Goal: Communication & Community: Answer question/provide support

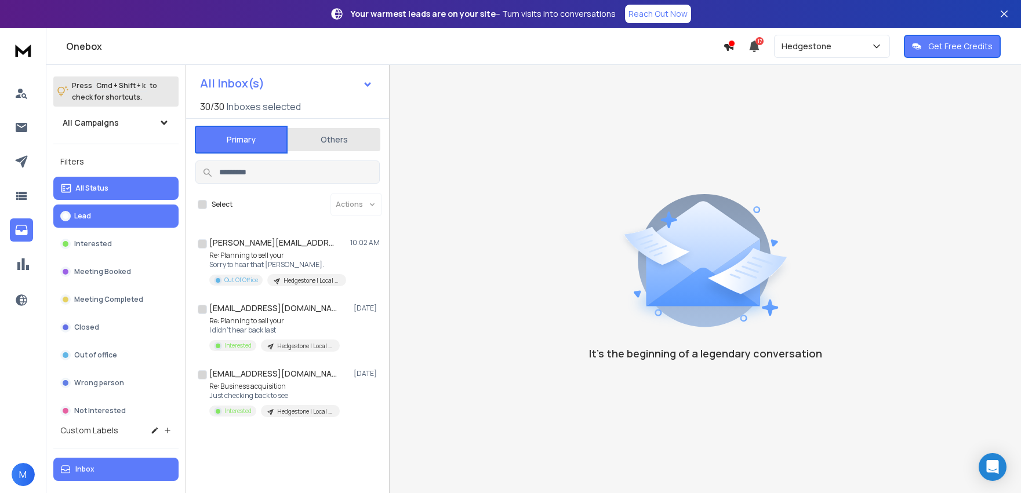
click at [92, 220] on button "Lead" at bounding box center [115, 216] width 125 height 23
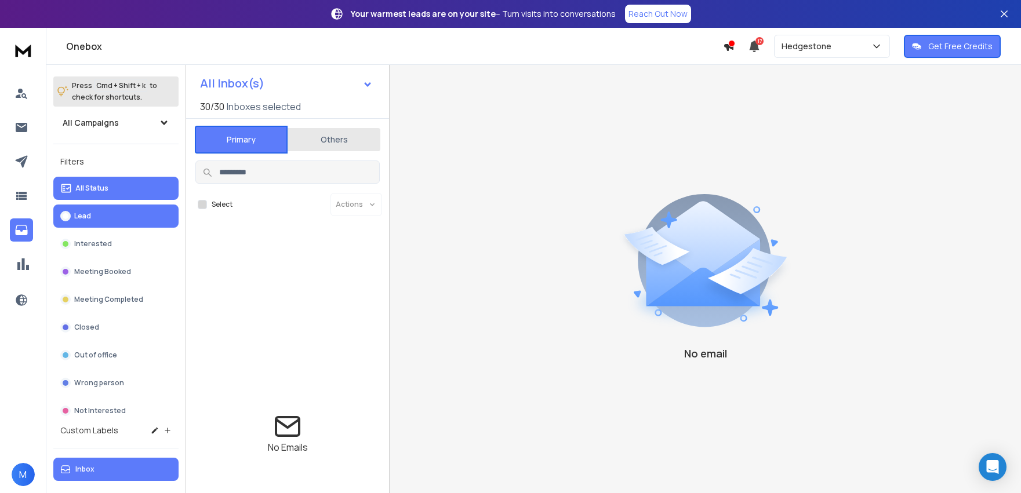
click at [93, 192] on p "All Status" at bounding box center [91, 188] width 33 height 9
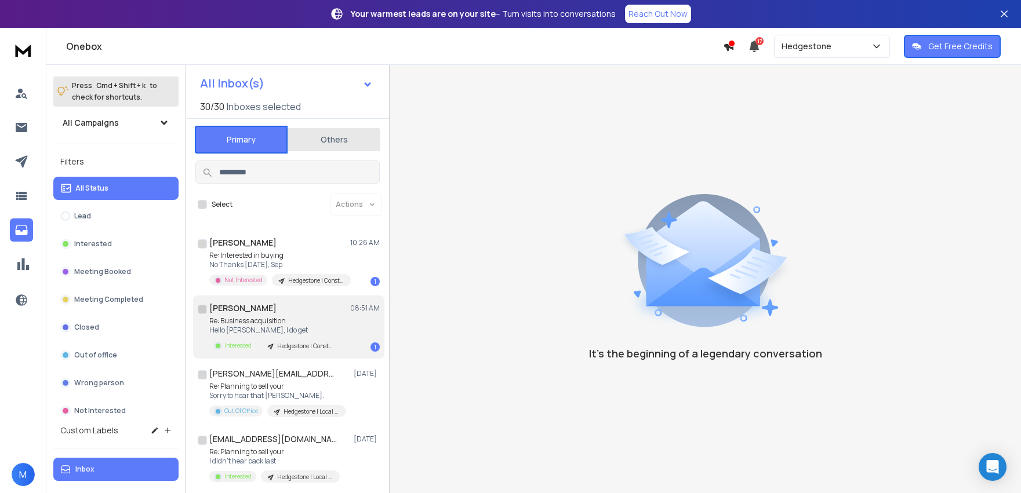
click at [294, 317] on p "Re: Business acquisition" at bounding box center [274, 320] width 130 height 9
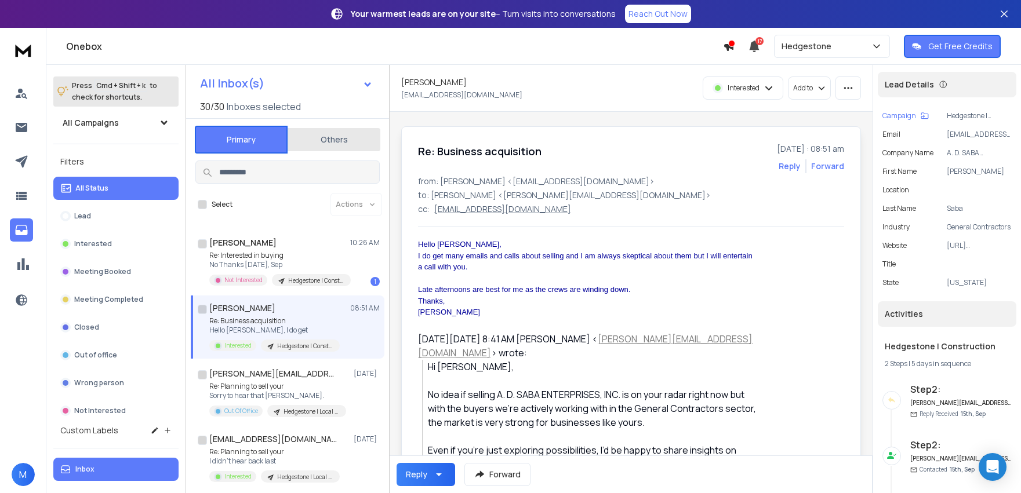
scroll to position [69, 0]
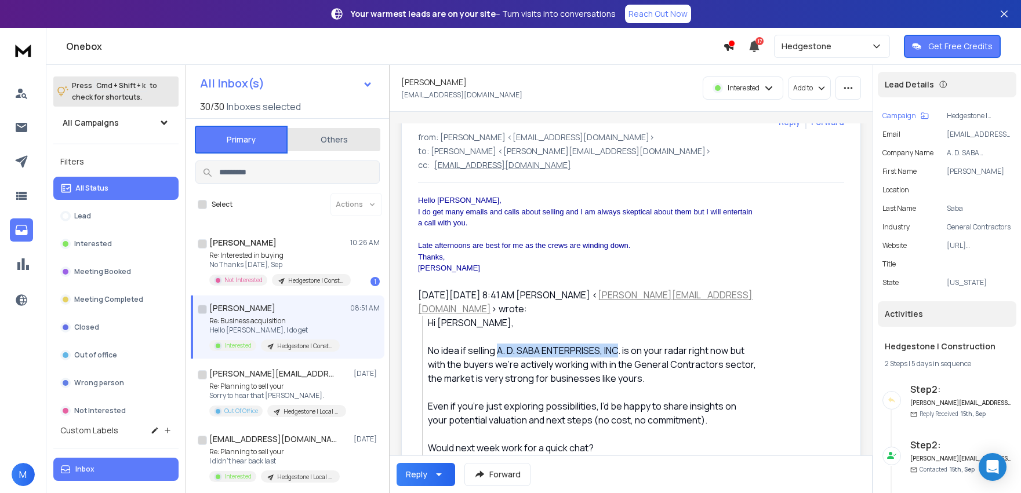
drag, startPoint x: 618, startPoint y: 347, endPoint x: 499, endPoint y: 345, distance: 119.4
click at [499, 345] on div "No idea if selling A. D. SABA ENTERPRISES, INC. is on your radar right now but …" at bounding box center [592, 365] width 329 height 42
copy div "A. D. SABA ENTERPRISES, INC"
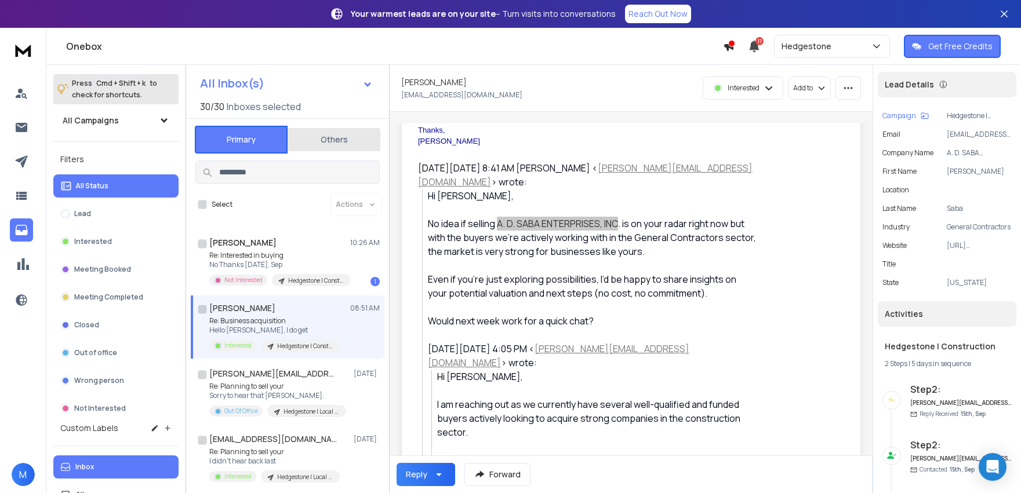
scroll to position [0, 0]
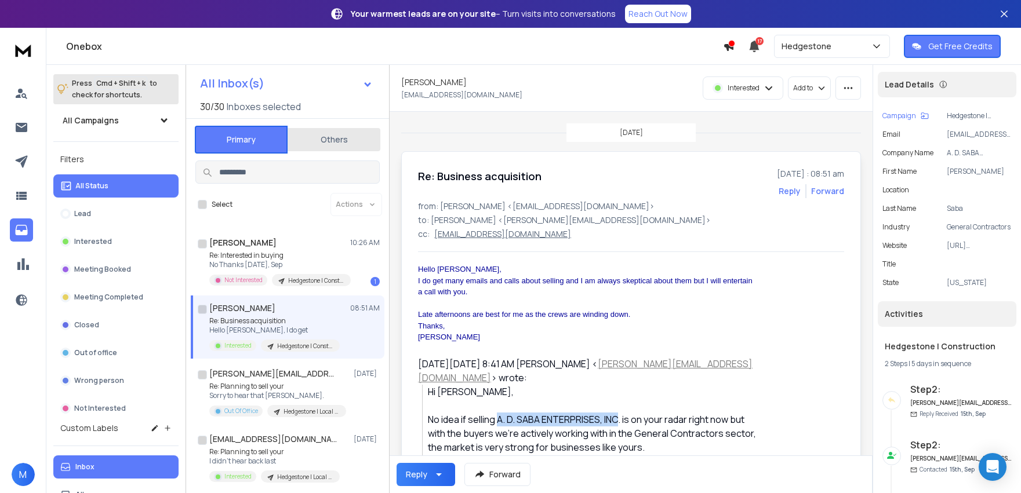
click at [788, 193] on button "Reply" at bounding box center [789, 191] width 22 height 12
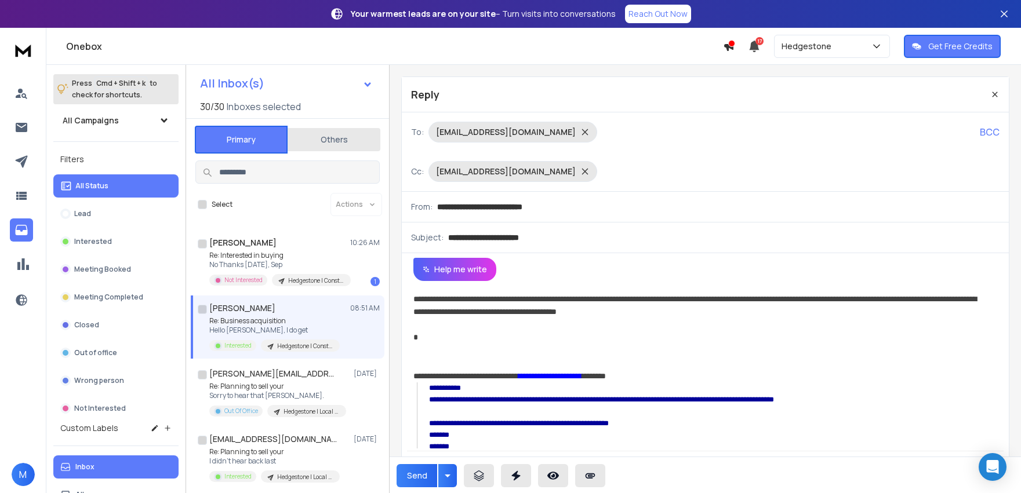
click at [416, 471] on button "Send" at bounding box center [416, 475] width 41 height 23
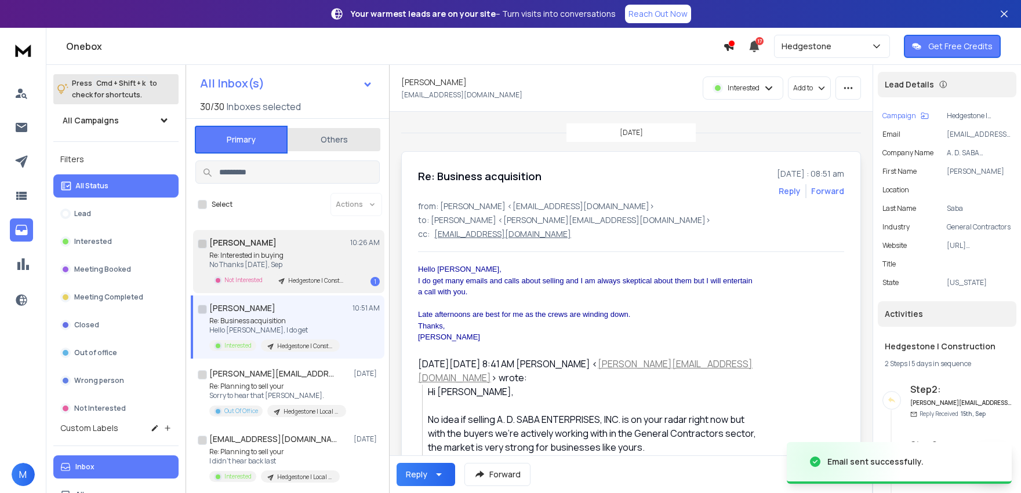
click at [308, 251] on p "Re: Interested in buying" at bounding box center [278, 255] width 139 height 9
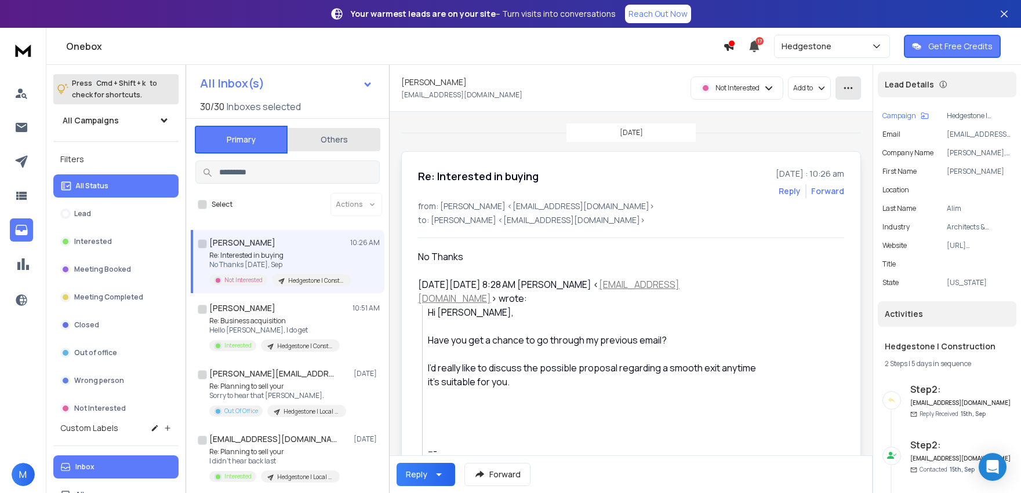
click at [850, 86] on icon "button" at bounding box center [848, 88] width 10 height 10
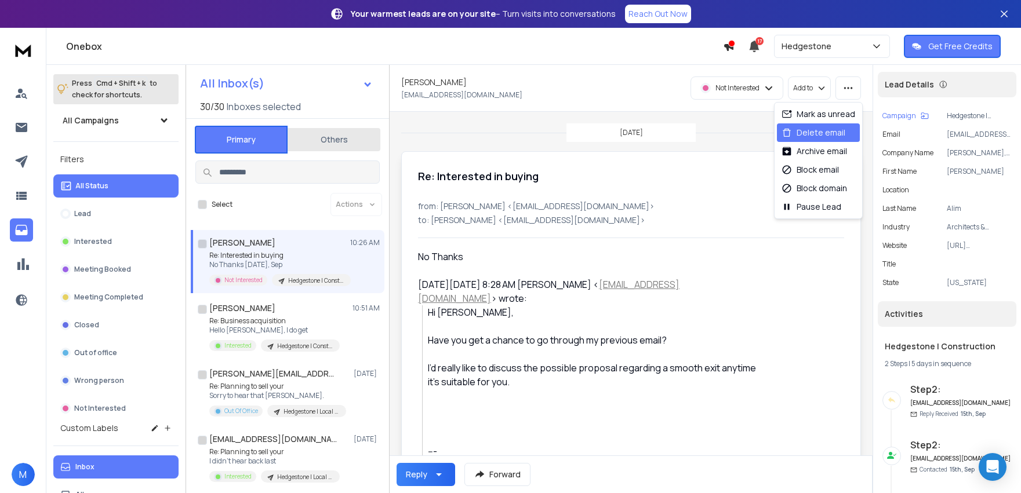
click at [818, 130] on div "Delete email" at bounding box center [813, 133] width 64 height 12
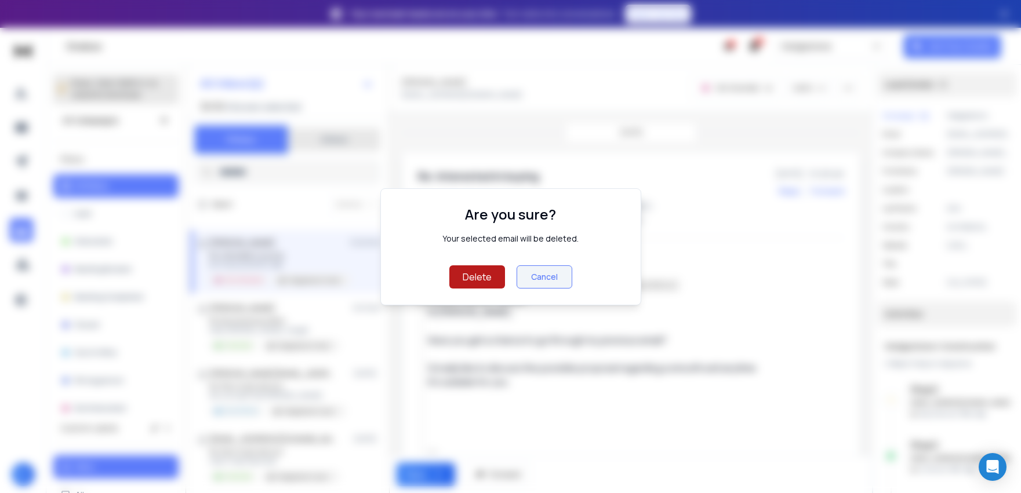
click at [493, 271] on button "Delete" at bounding box center [477, 276] width 56 height 23
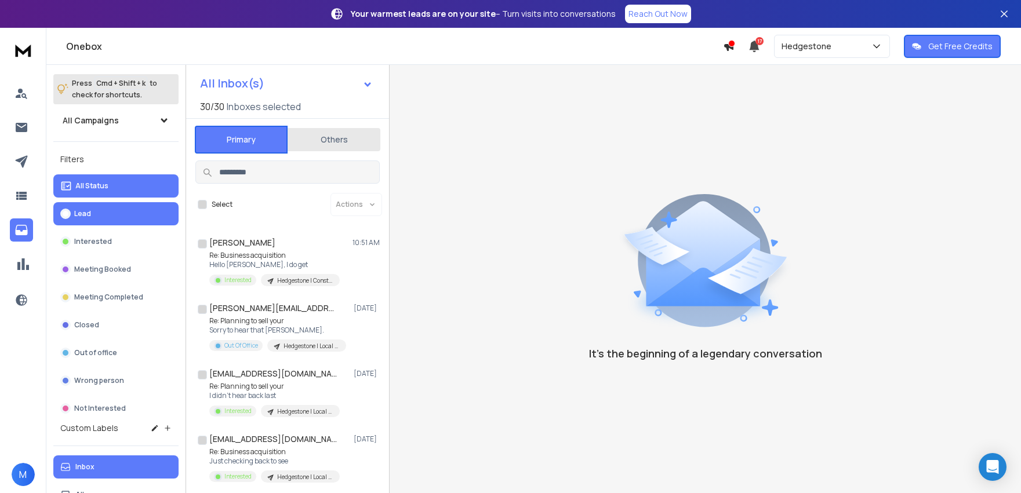
click at [88, 213] on p "Lead" at bounding box center [82, 213] width 17 height 9
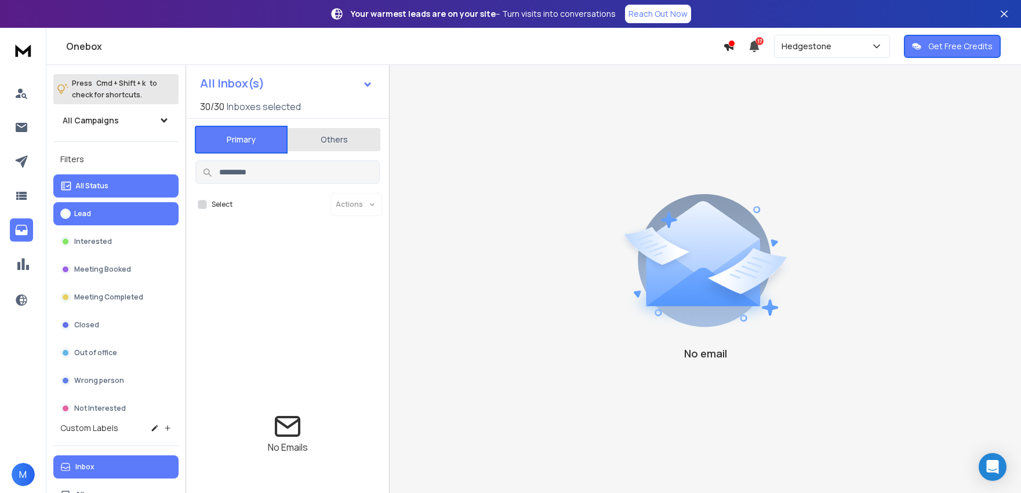
click at [96, 185] on p "All Status" at bounding box center [91, 185] width 33 height 9
